Goal: Information Seeking & Learning: Check status

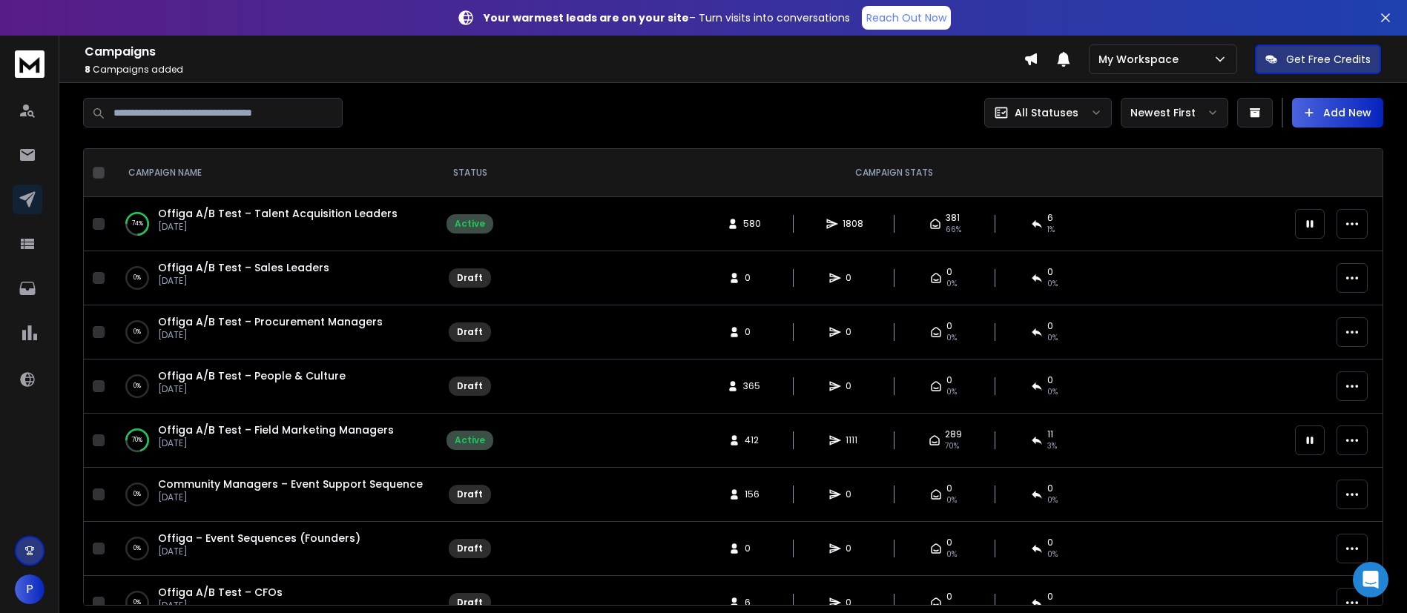
click at [228, 213] on span "Offiga A/B Test – Talent Acquisition Leaders" at bounding box center [278, 213] width 240 height 15
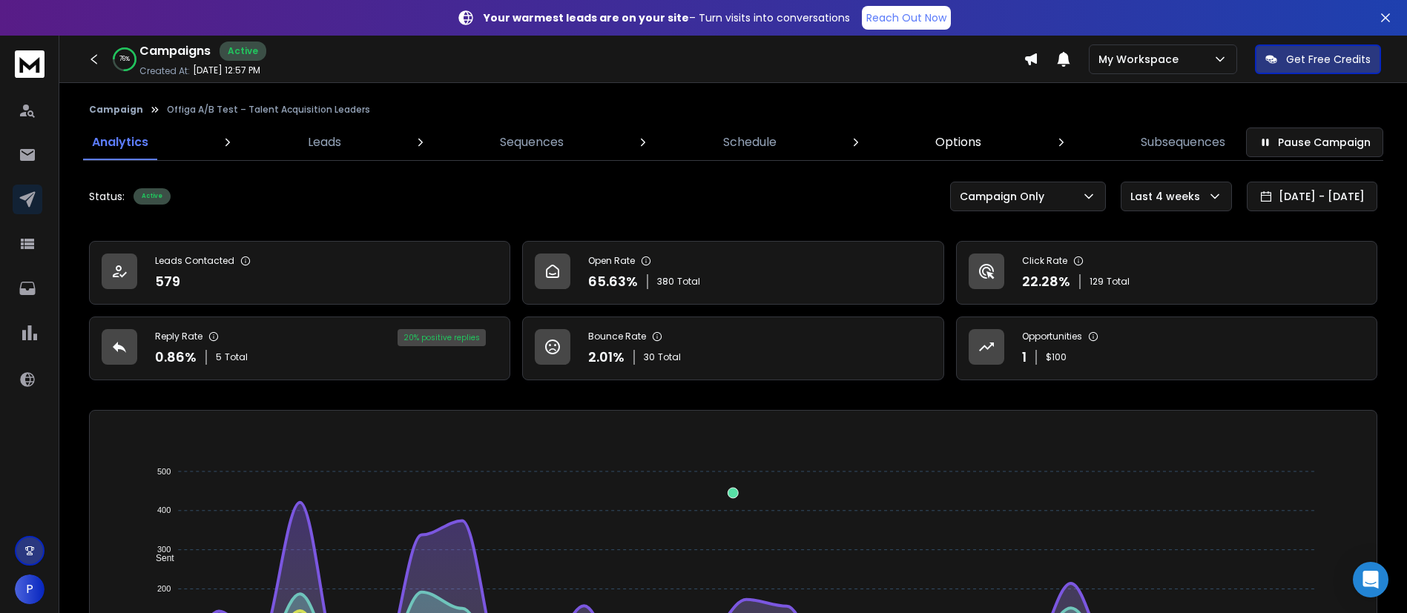
click at [958, 136] on p "Options" at bounding box center [958, 143] width 46 height 18
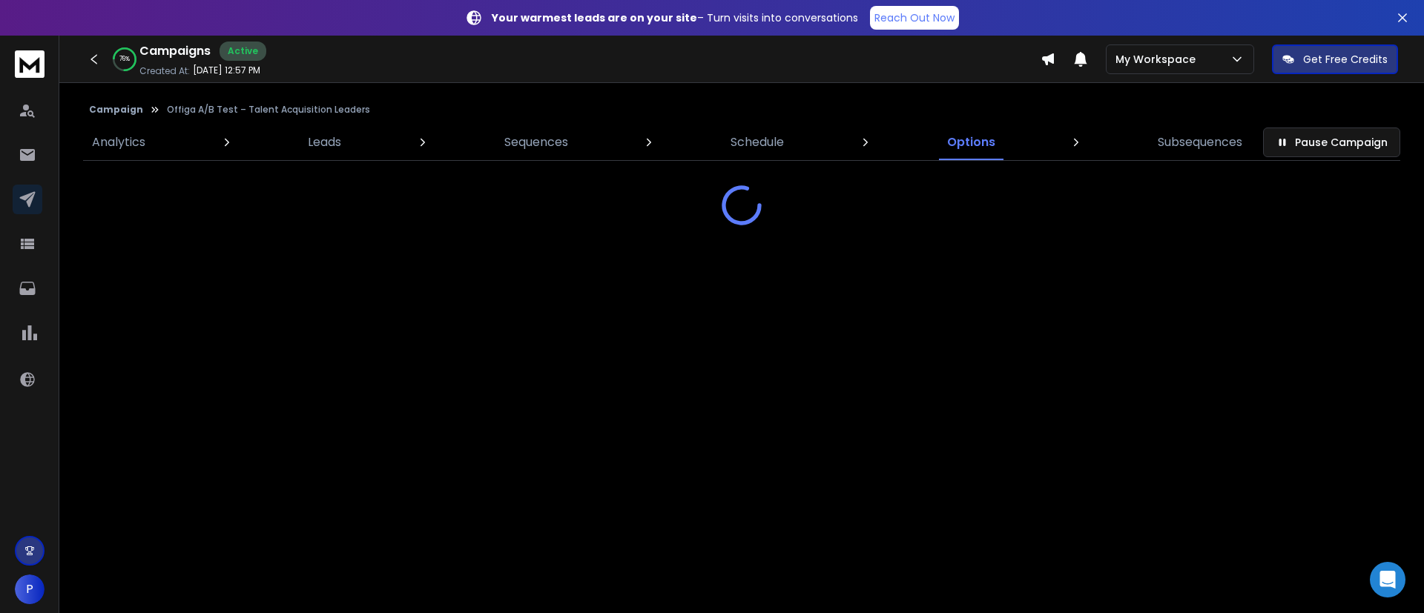
select select "**********"
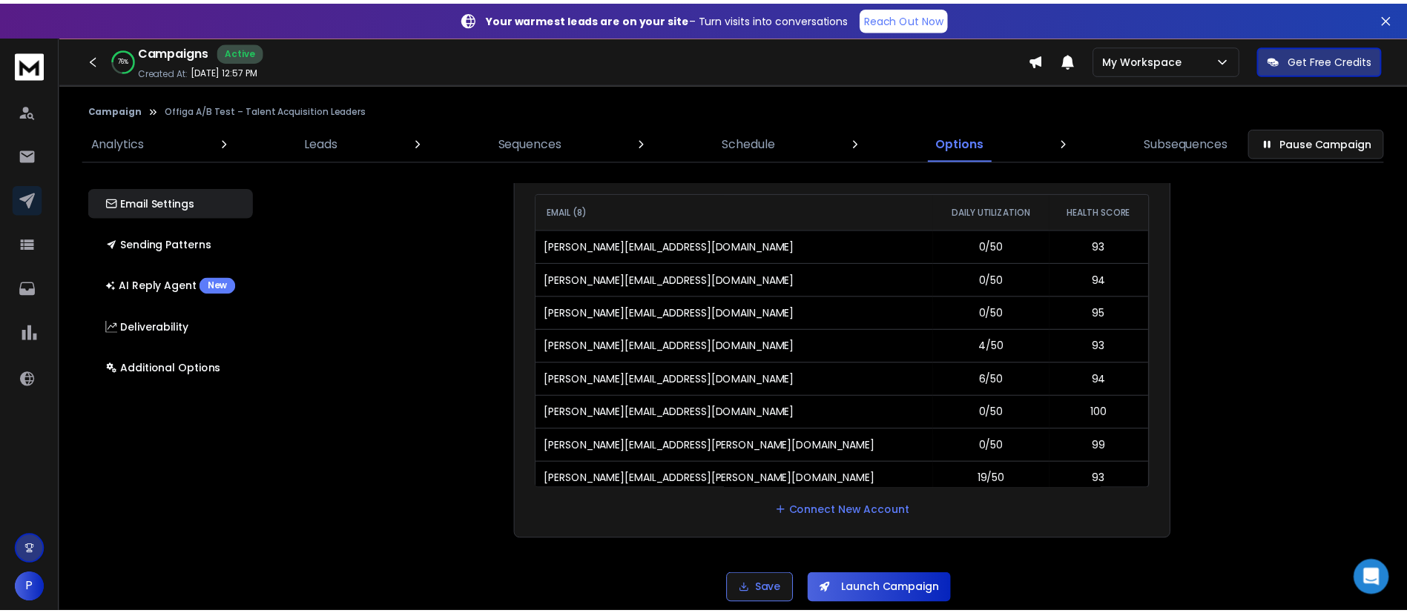
scroll to position [93, 0]
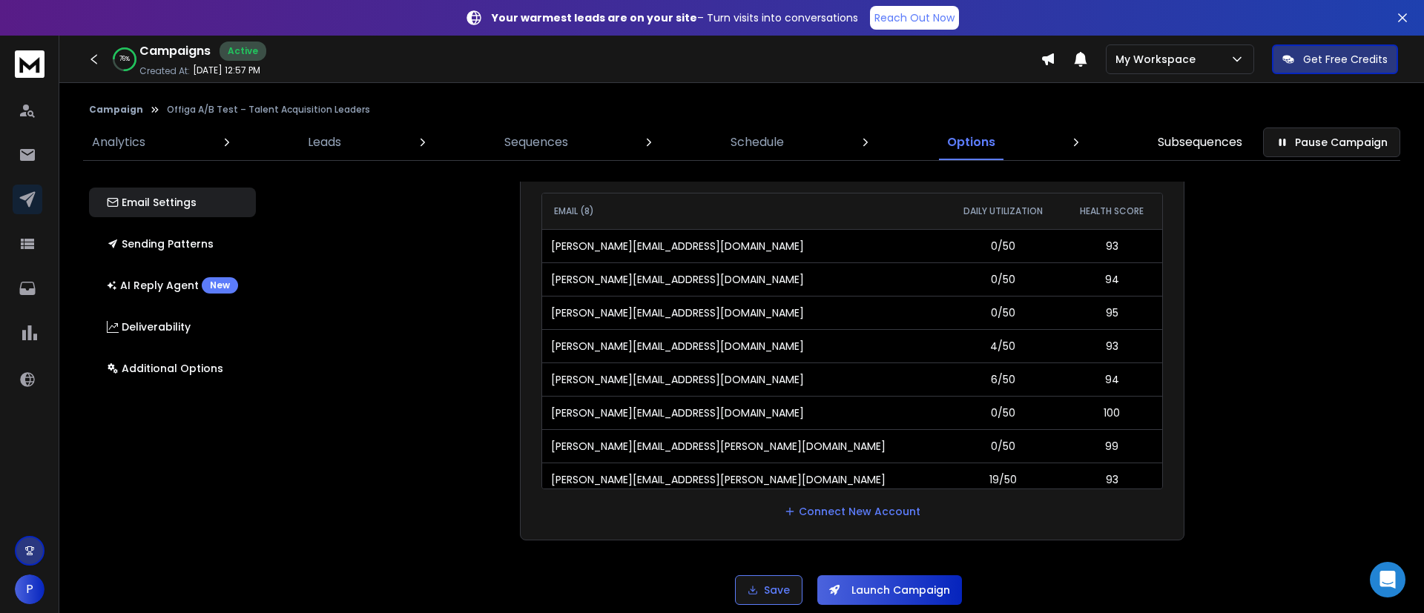
click at [1195, 132] on link "Subsequences" at bounding box center [1200, 143] width 102 height 36
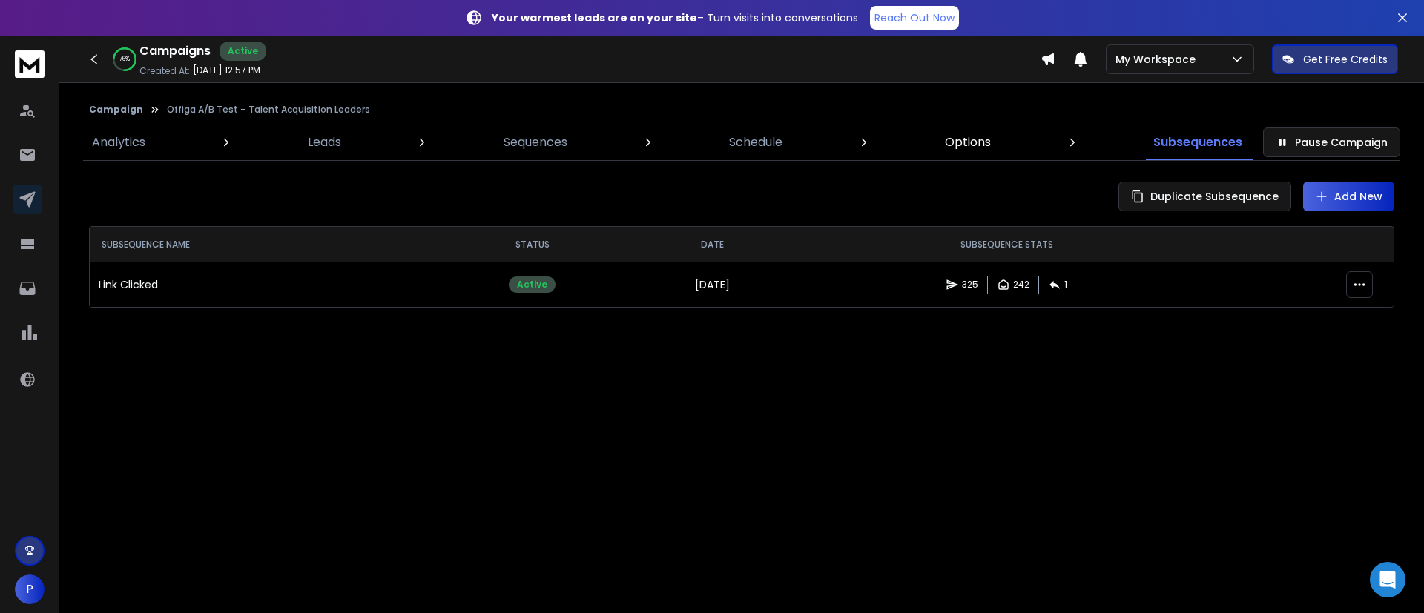
click at [952, 141] on p "Options" at bounding box center [968, 143] width 46 height 18
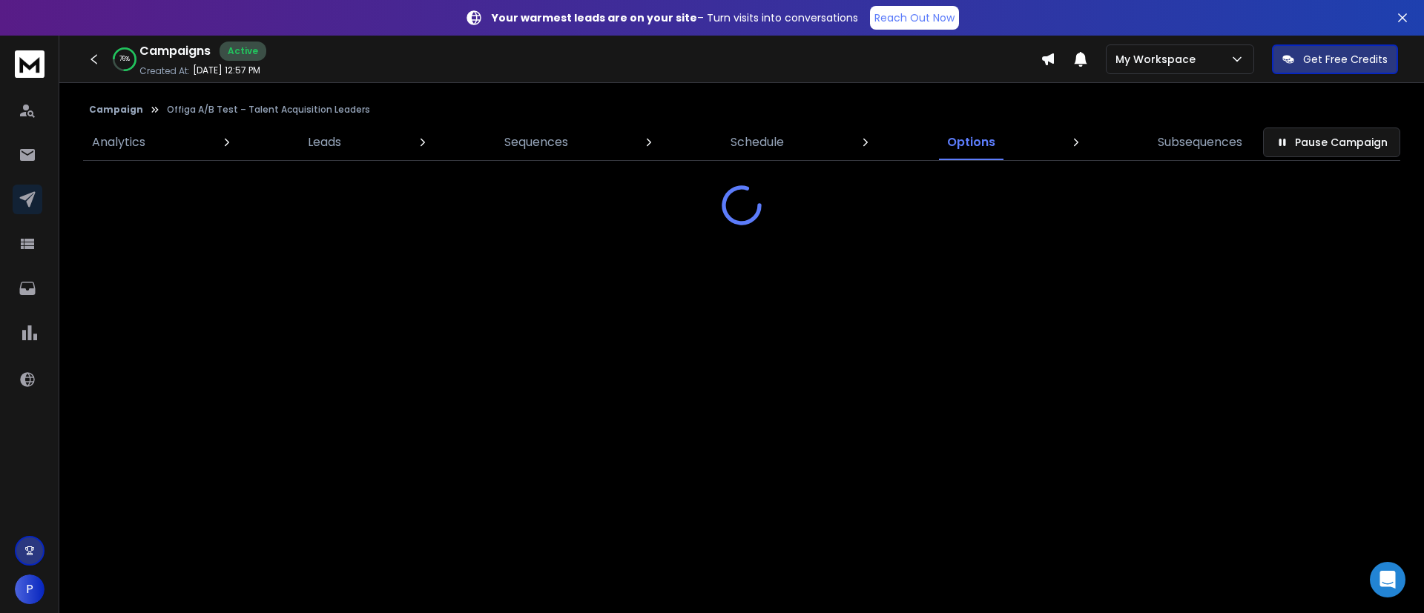
select select "**********"
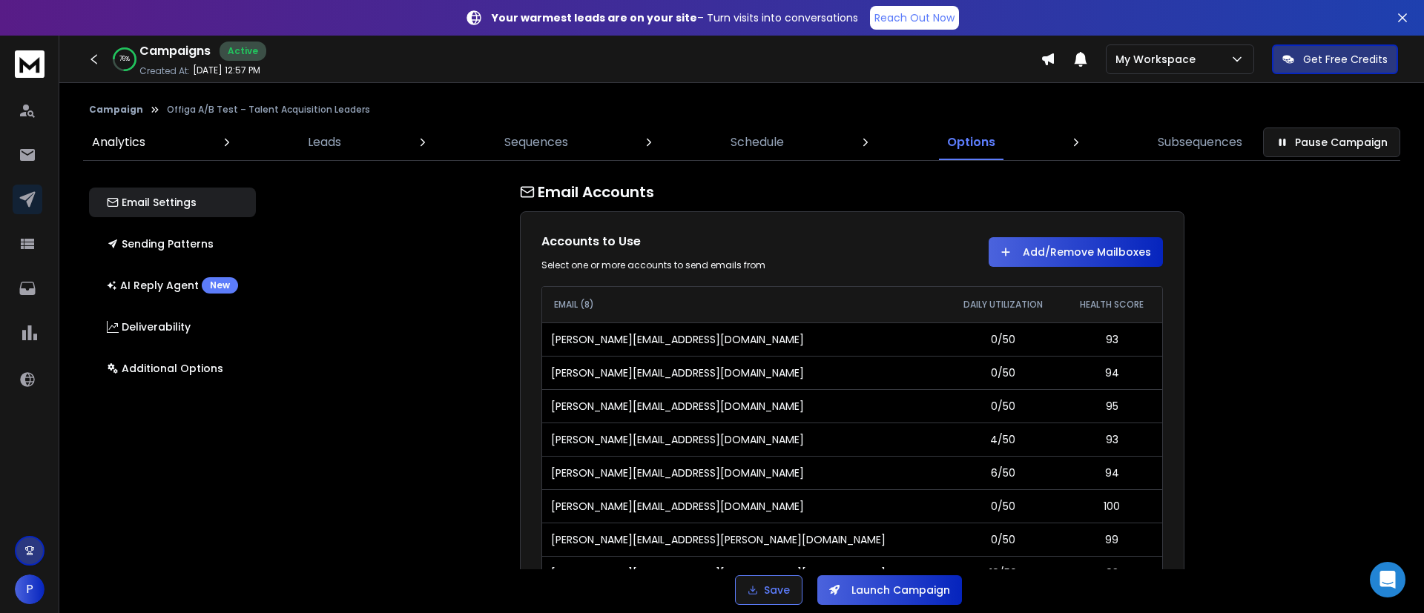
click at [132, 147] on p "Analytics" at bounding box center [118, 143] width 53 height 18
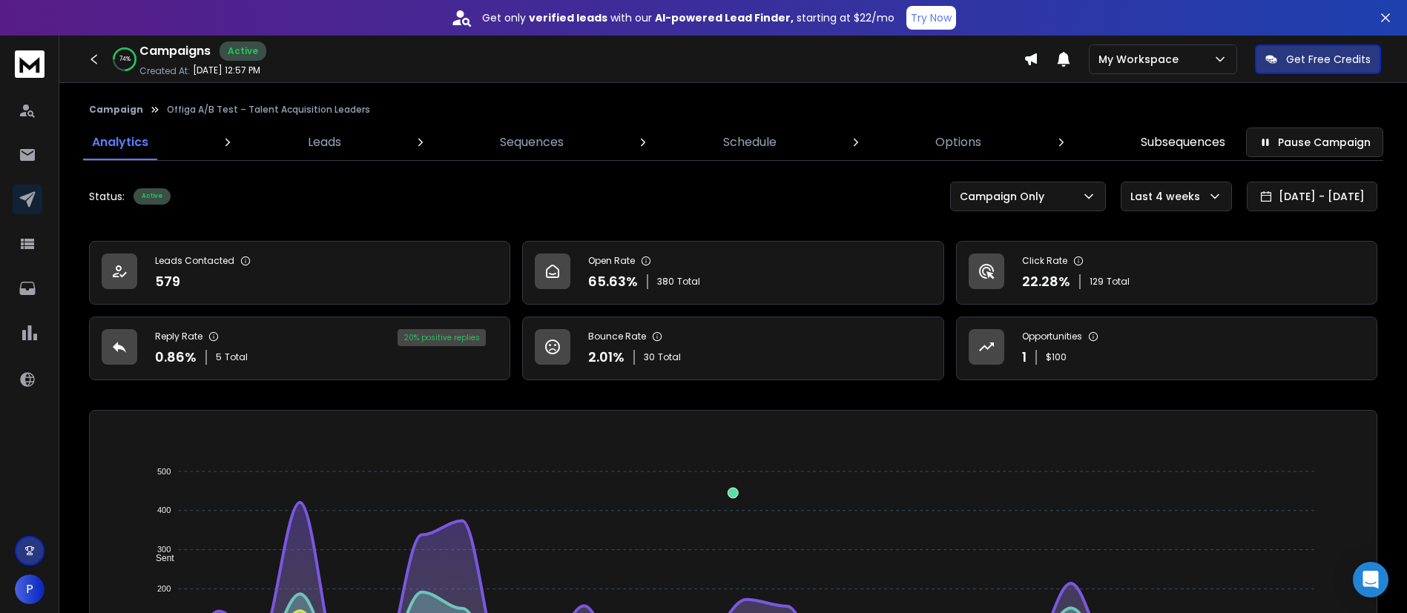
click at [1198, 131] on link "Subsequences" at bounding box center [1183, 143] width 102 height 36
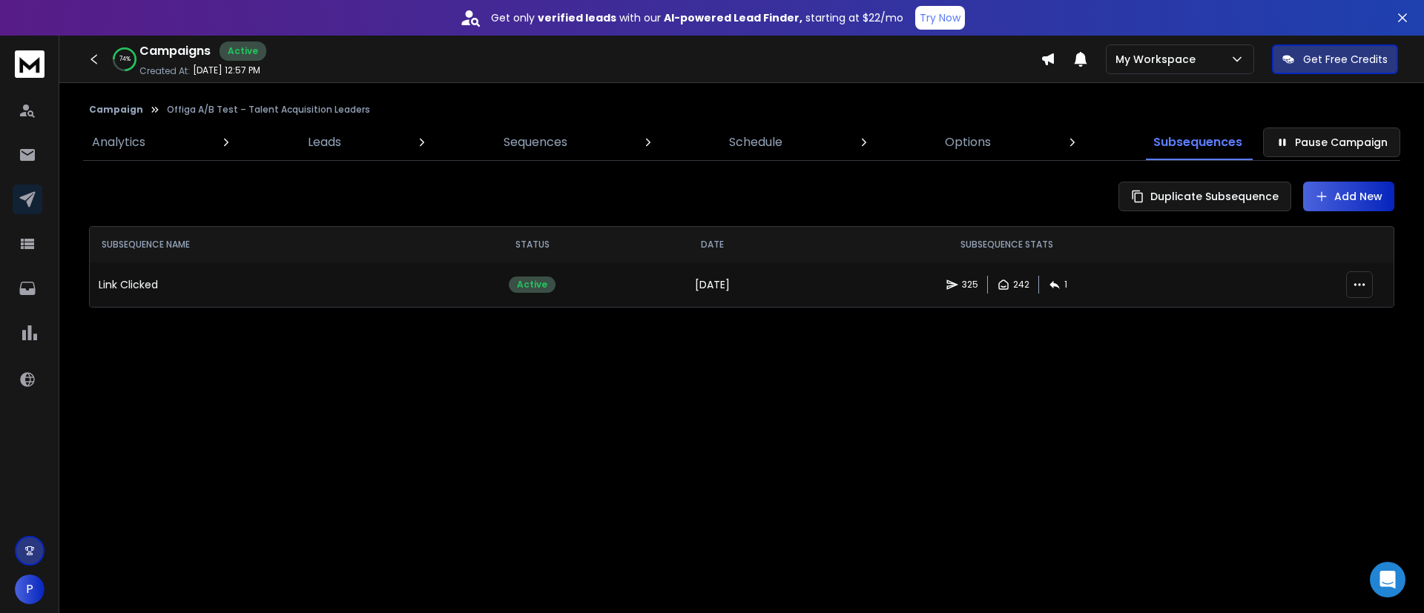
click at [301, 286] on td "Link Clicked" at bounding box center [261, 285] width 343 height 45
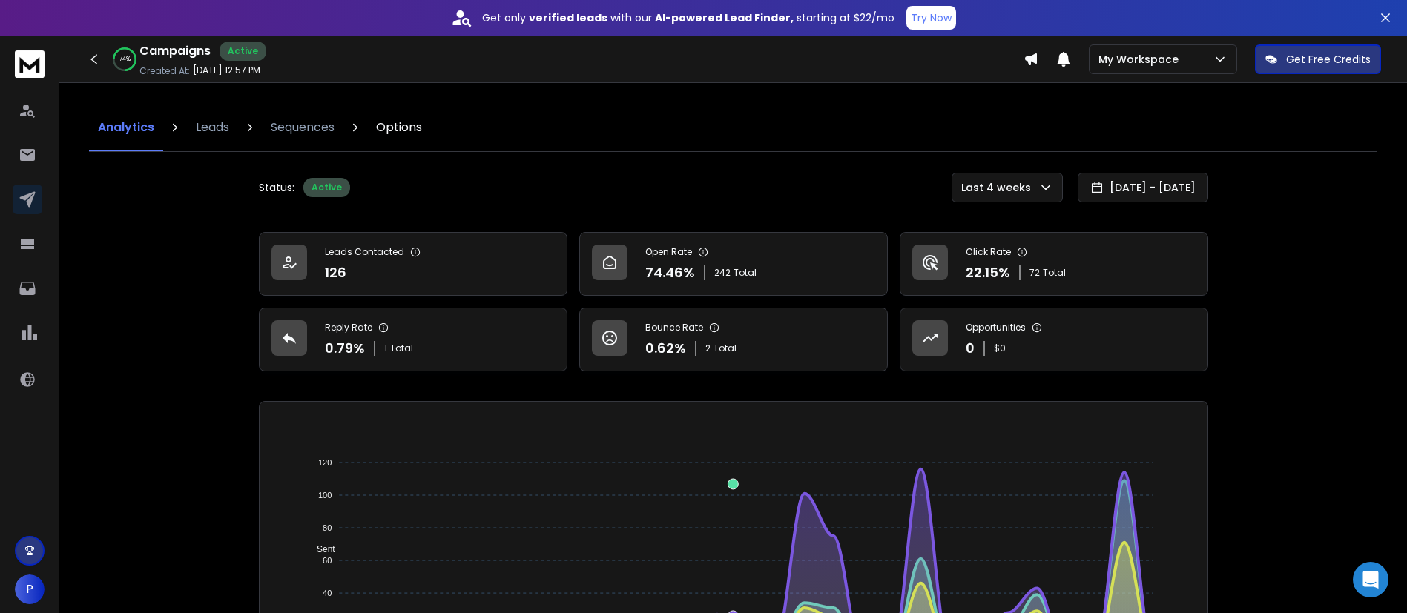
click at [389, 129] on p "Options" at bounding box center [399, 128] width 46 height 18
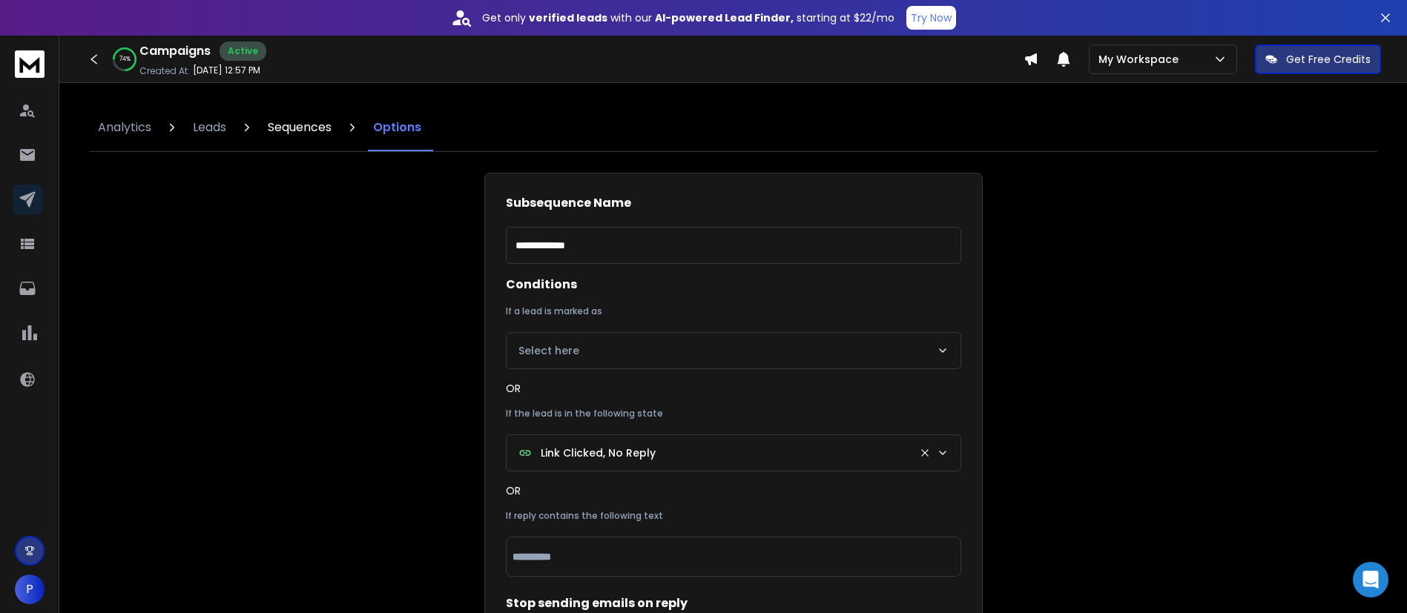
click at [288, 139] on link "Sequences" at bounding box center [300, 127] width 82 height 47
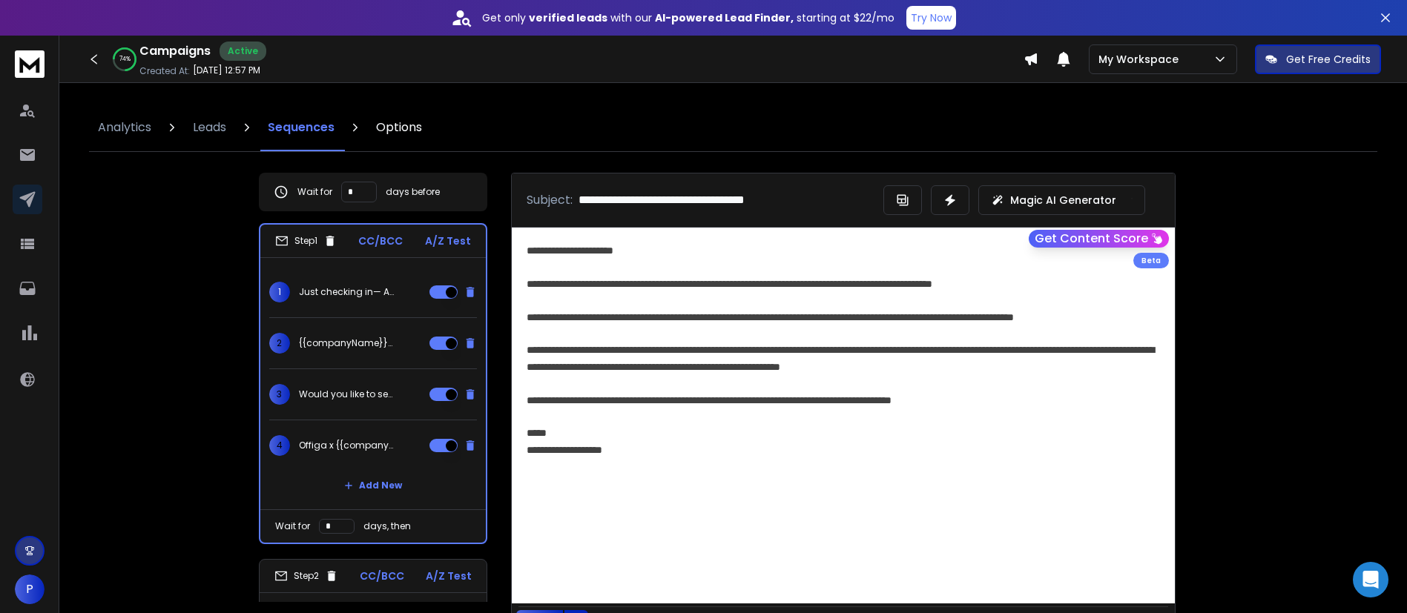
click at [388, 132] on p "Options" at bounding box center [399, 128] width 46 height 18
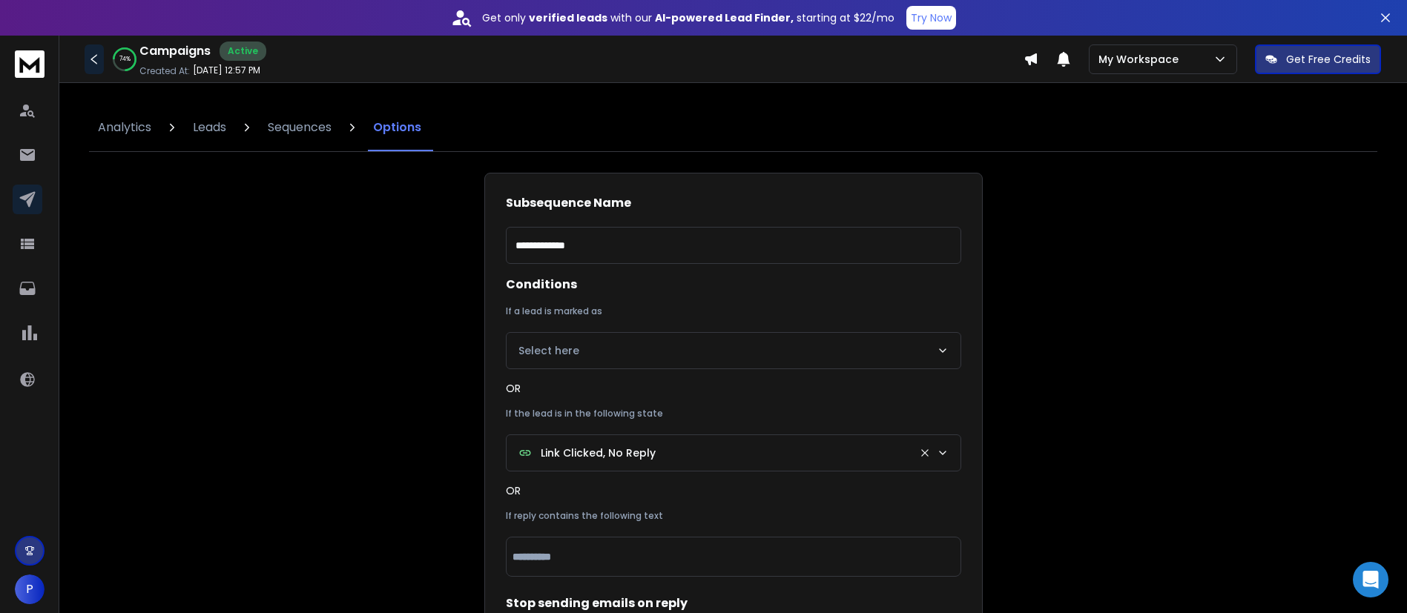
click at [93, 56] on icon at bounding box center [94, 59] width 13 height 13
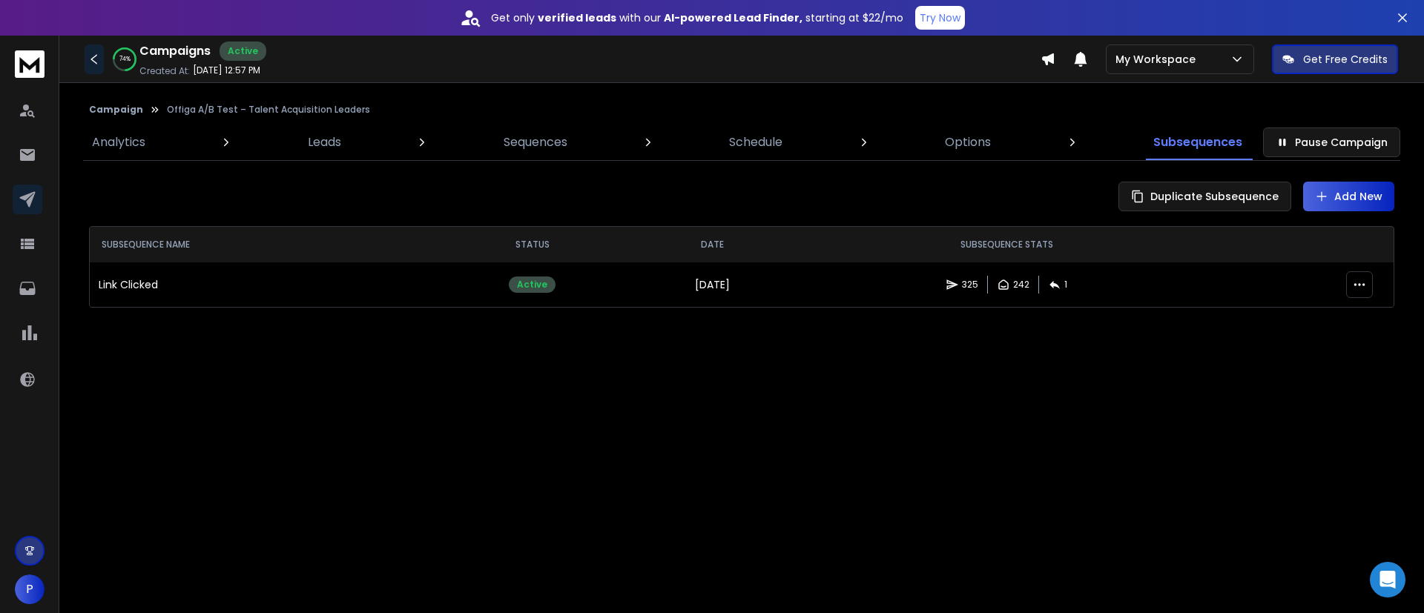
click at [97, 69] on button at bounding box center [94, 60] width 19 height 30
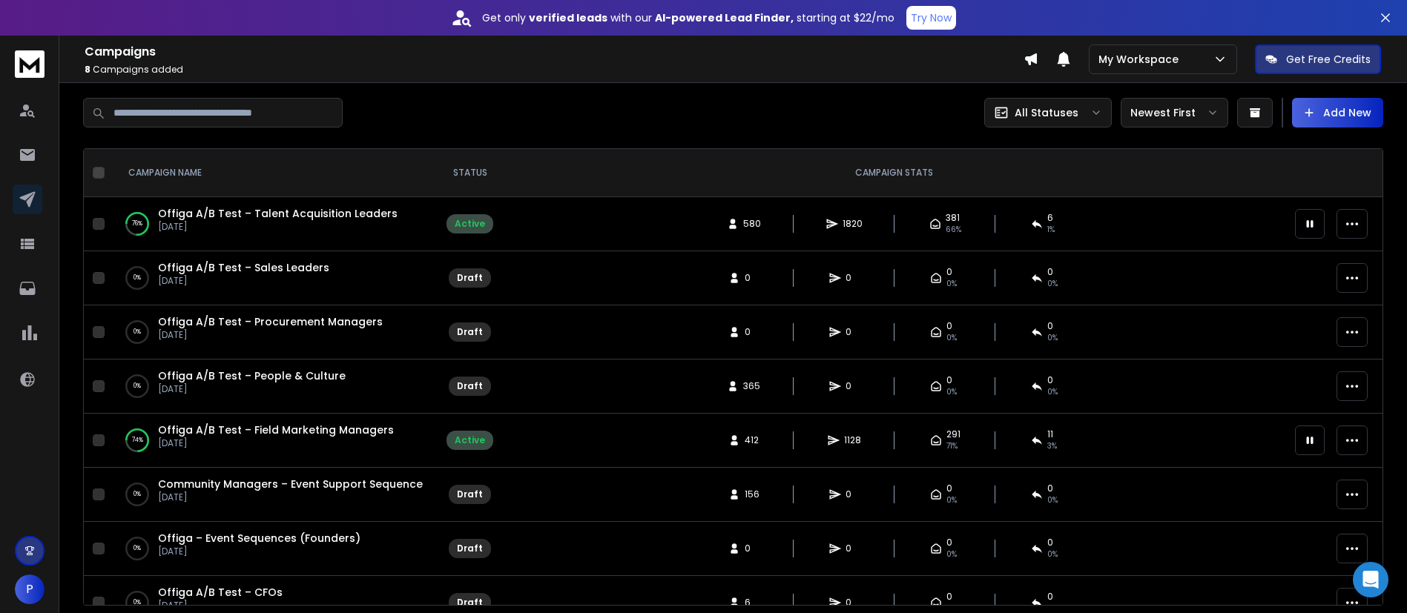
click at [194, 432] on span "Offiga A/B Test – Field Marketing Managers" at bounding box center [276, 430] width 236 height 15
